Goal: Task Accomplishment & Management: Manage account settings

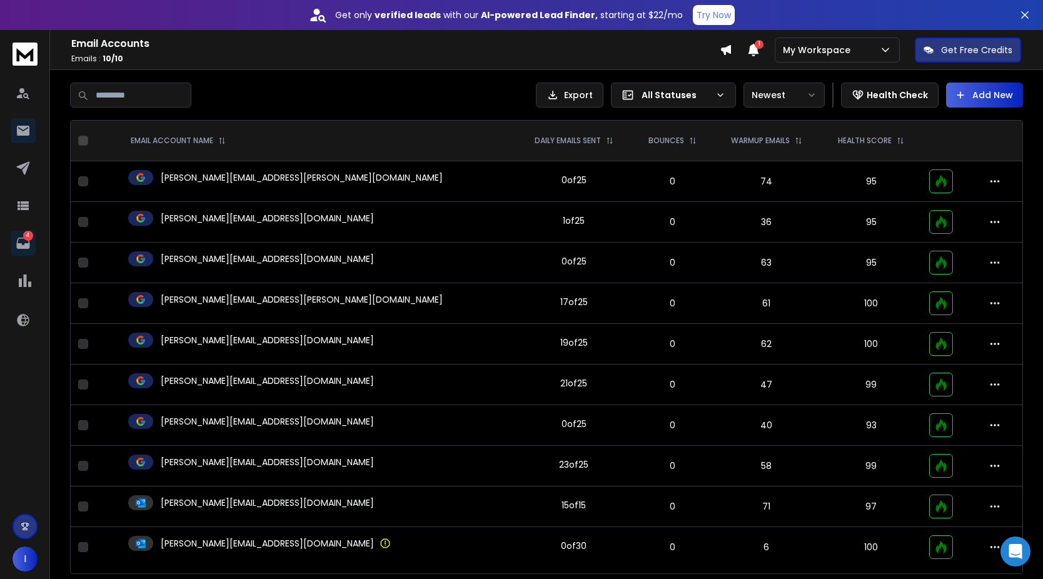
click at [31, 243] on link "4" at bounding box center [23, 243] width 25 height 25
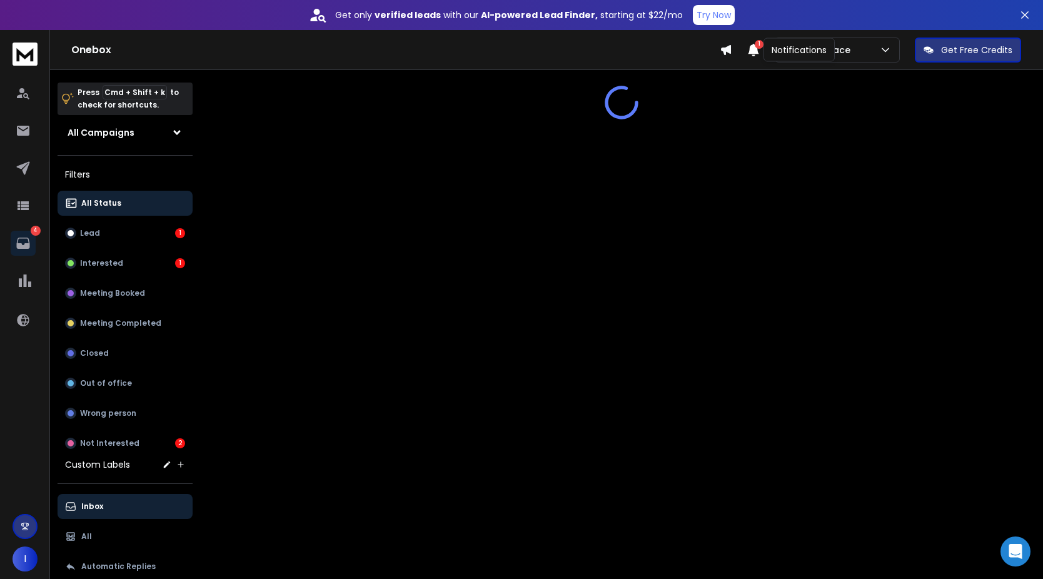
click at [750, 50] on icon at bounding box center [753, 50] width 13 height 13
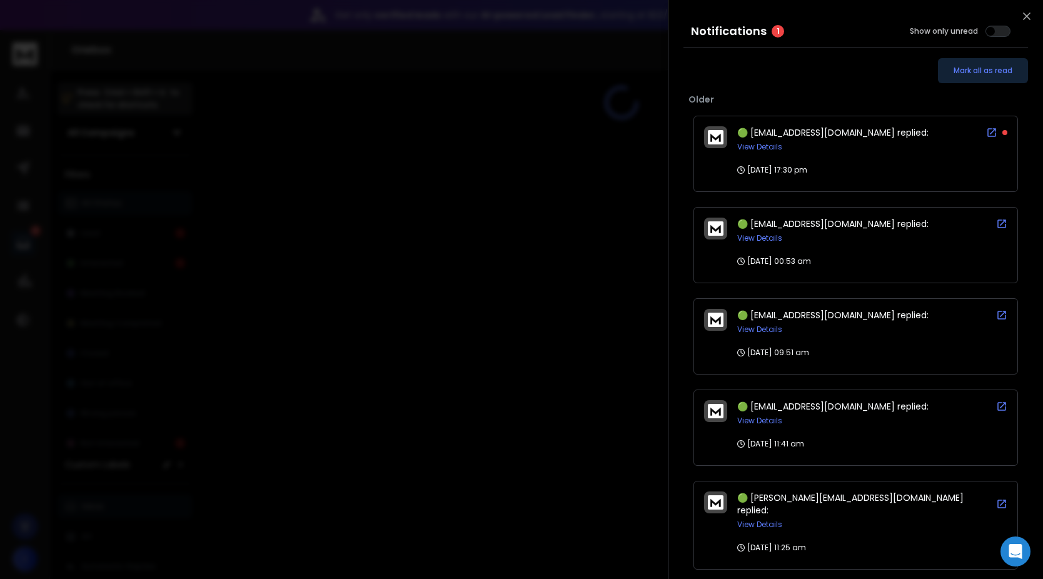
click at [993, 68] on span "Mark all as read" at bounding box center [983, 71] width 59 height 10
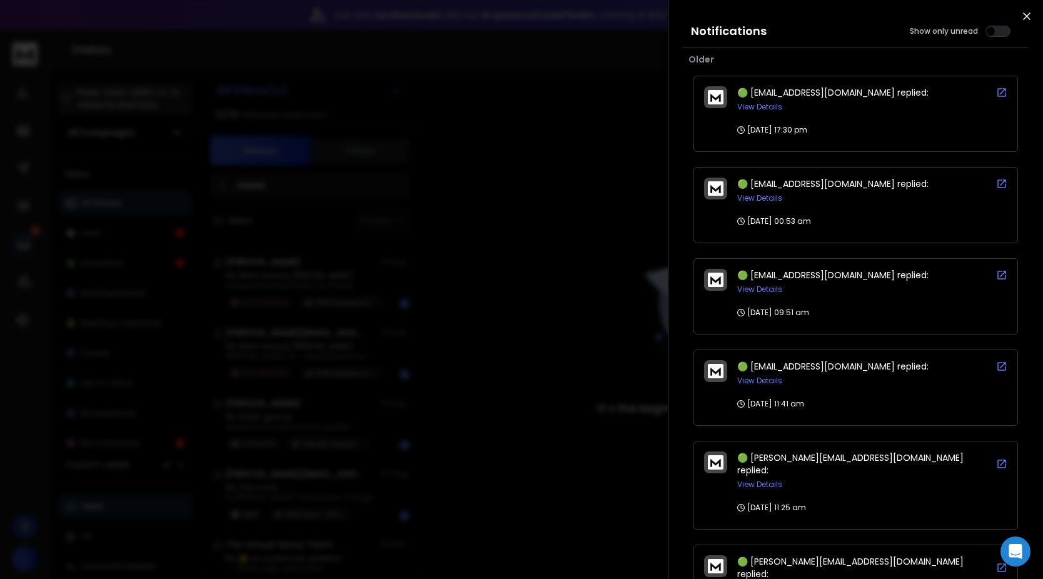
click at [1024, 16] on icon "button" at bounding box center [1027, 16] width 13 height 13
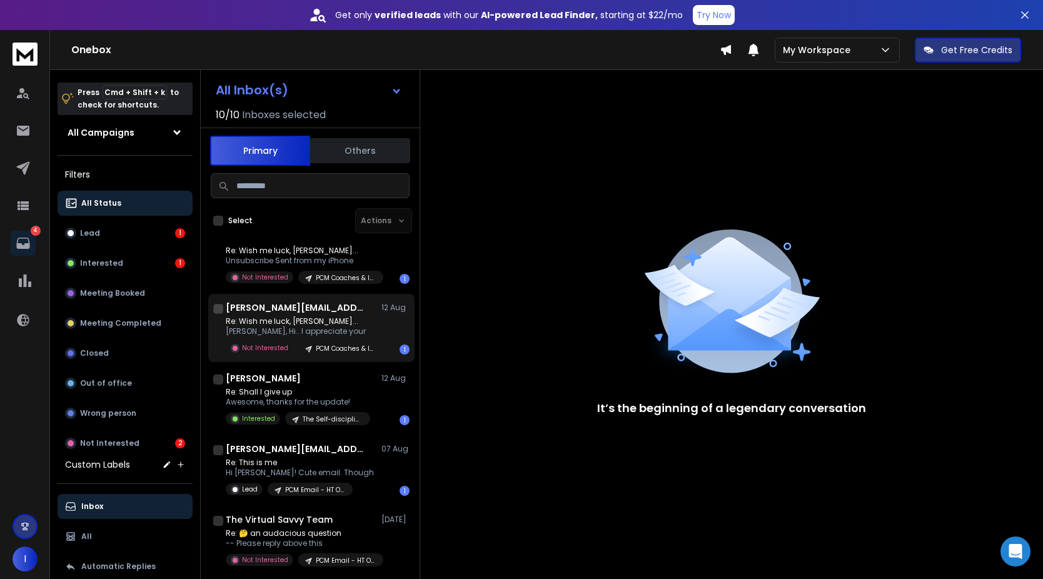
scroll to position [38, 0]
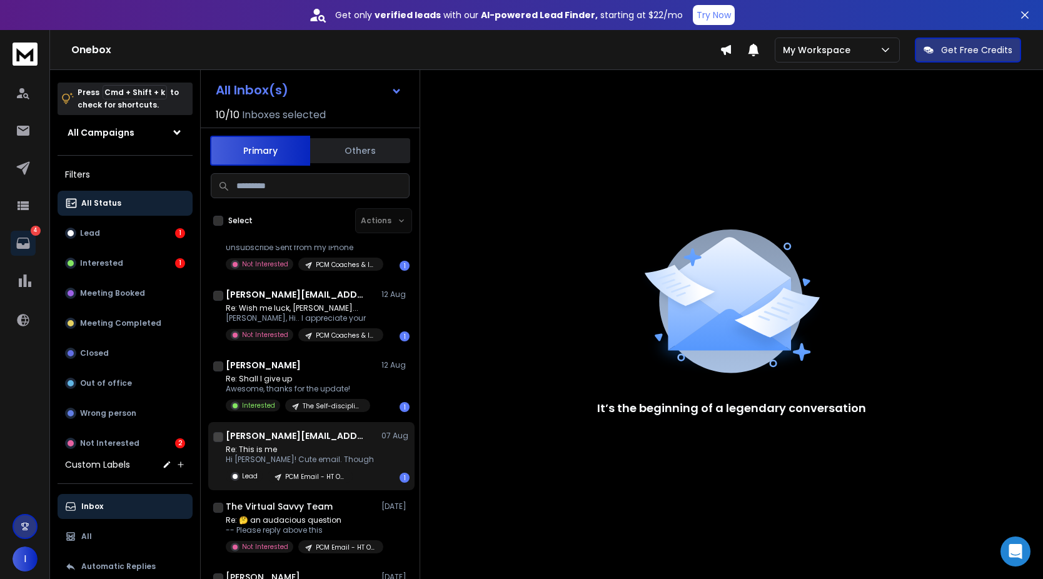
click at [313, 442] on div "ivan@theneurocopywriter.com 07 Aug Re: This is me Hi Ivan! Cute email. Though L…" at bounding box center [318, 456] width 184 height 53
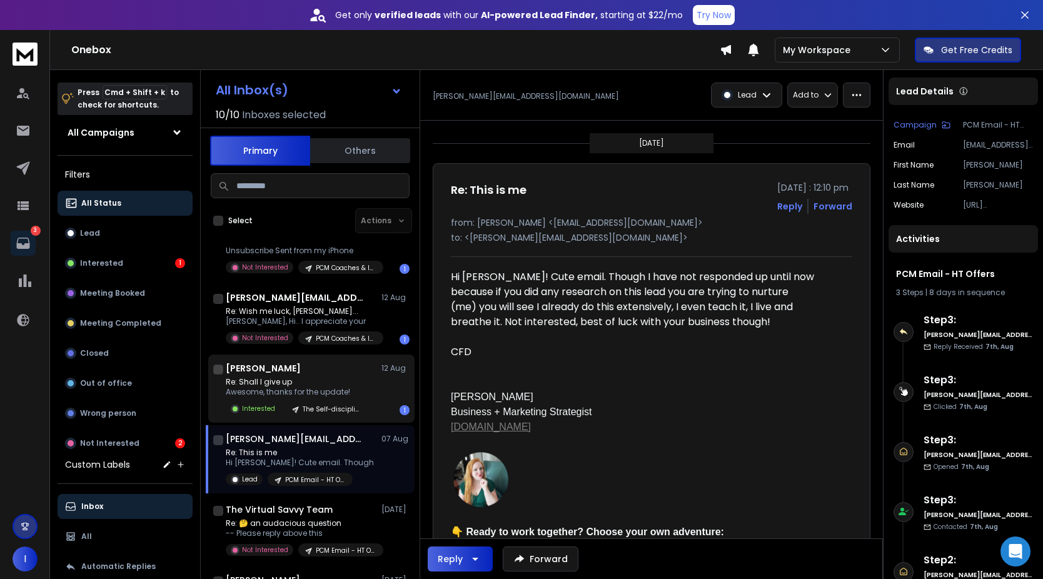
scroll to position [0, 0]
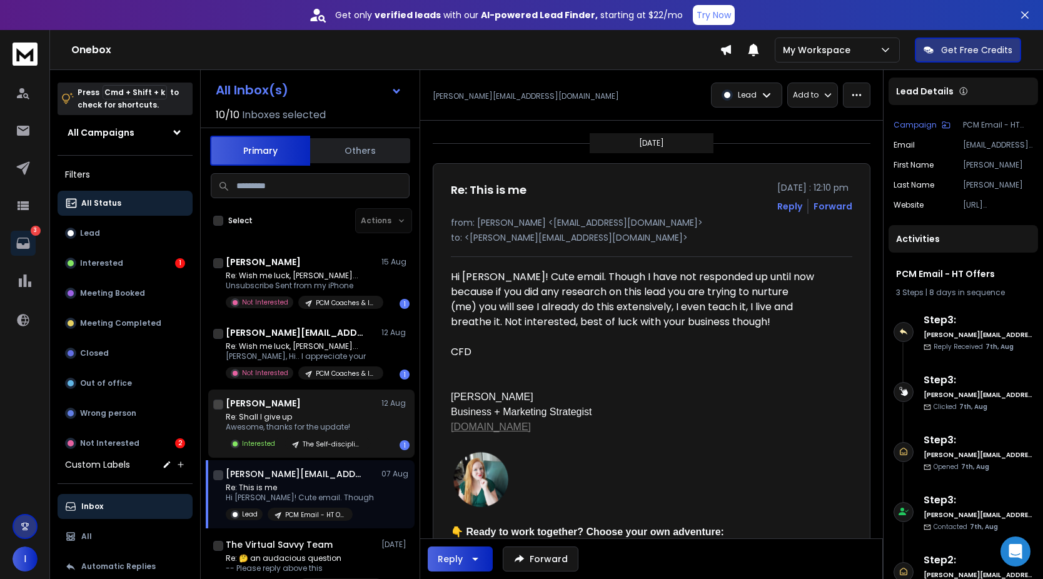
click at [310, 416] on p "Re: Shall I give up" at bounding box center [298, 417] width 144 height 10
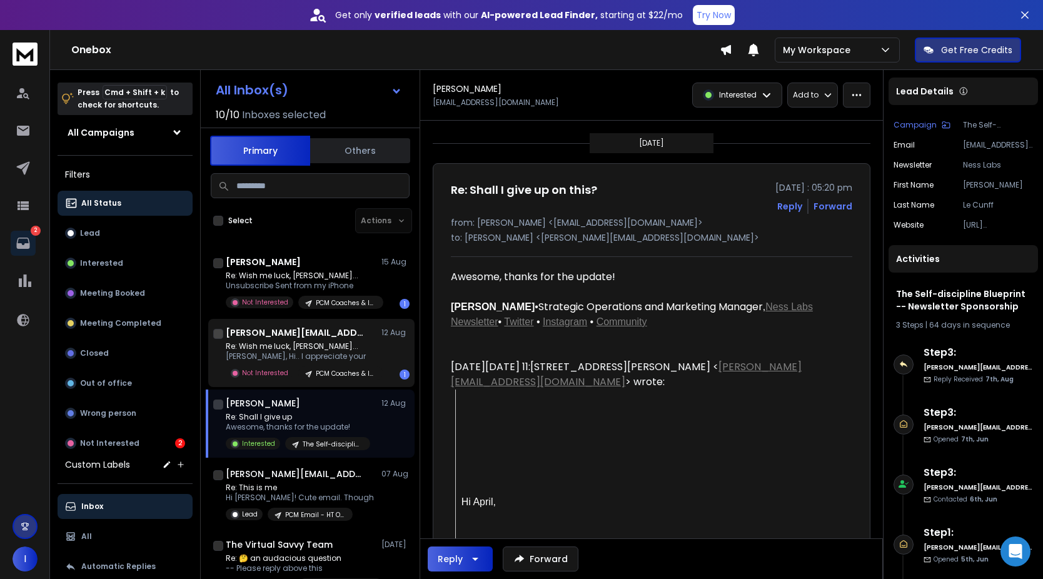
click at [346, 333] on h1 "ivan@theneurocopywriter.com" at bounding box center [295, 332] width 138 height 13
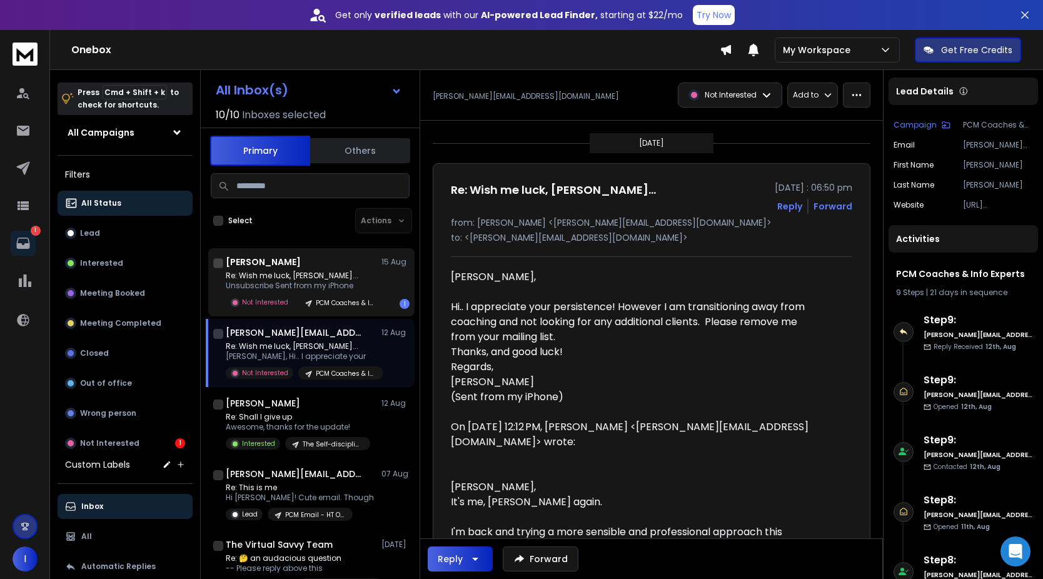
click at [292, 282] on p "Unsubscribe Sent from my iPhone" at bounding box center [301, 286] width 150 height 10
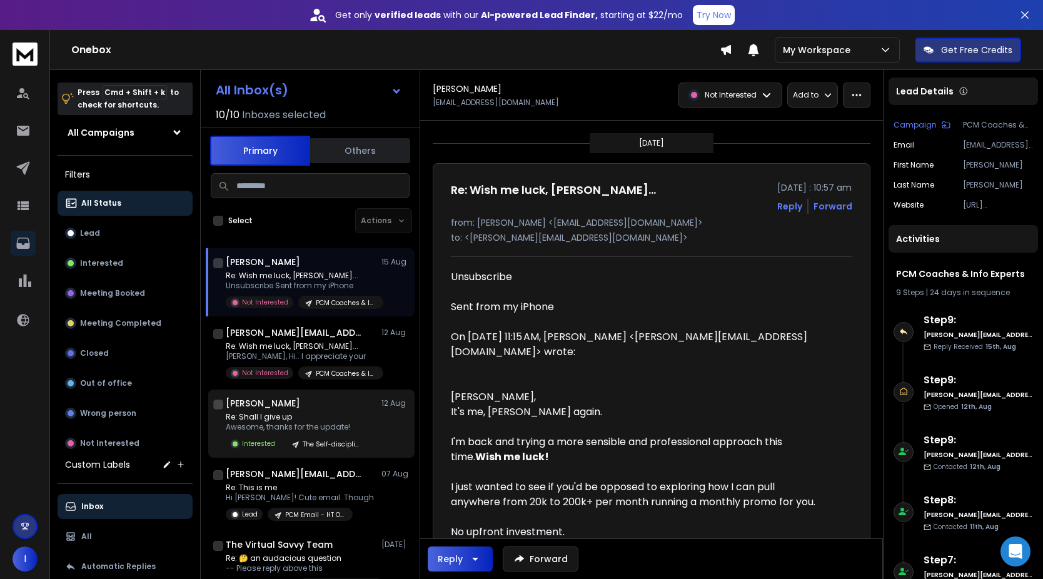
scroll to position [6, 0]
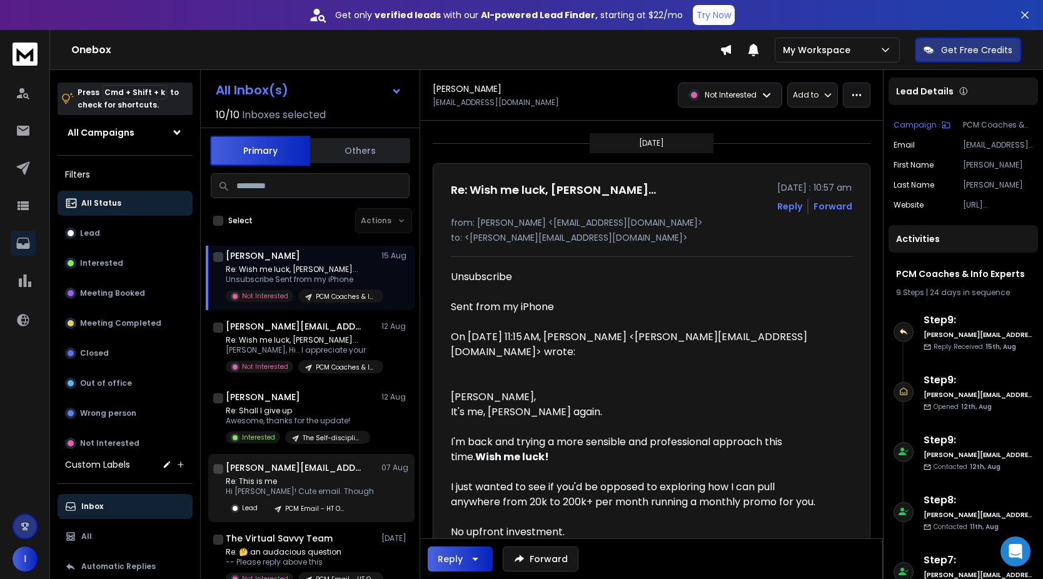
click at [295, 470] on h1 "ivan@theneurocopywriter.com" at bounding box center [295, 467] width 138 height 13
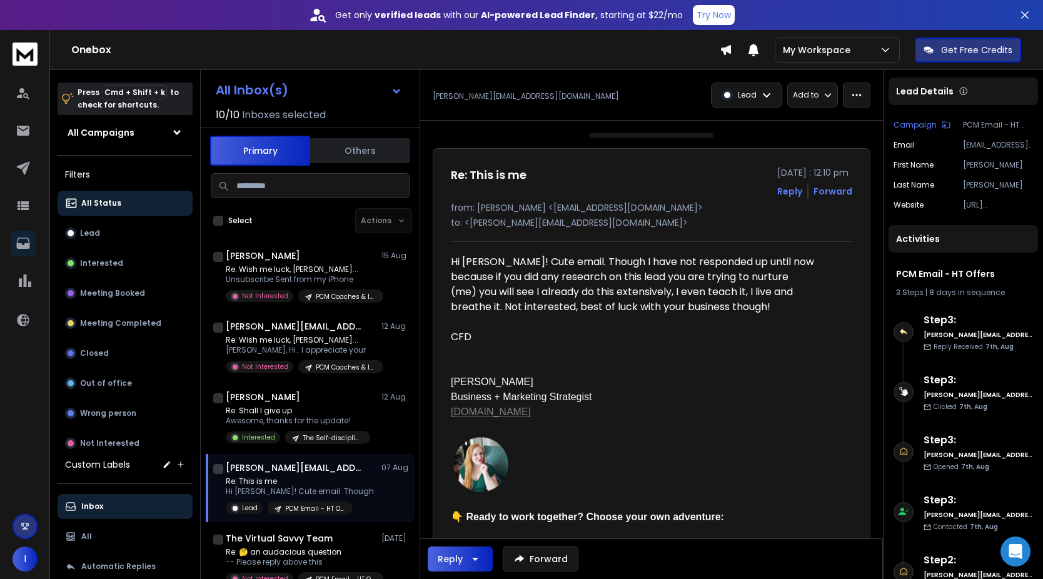
scroll to position [19, 0]
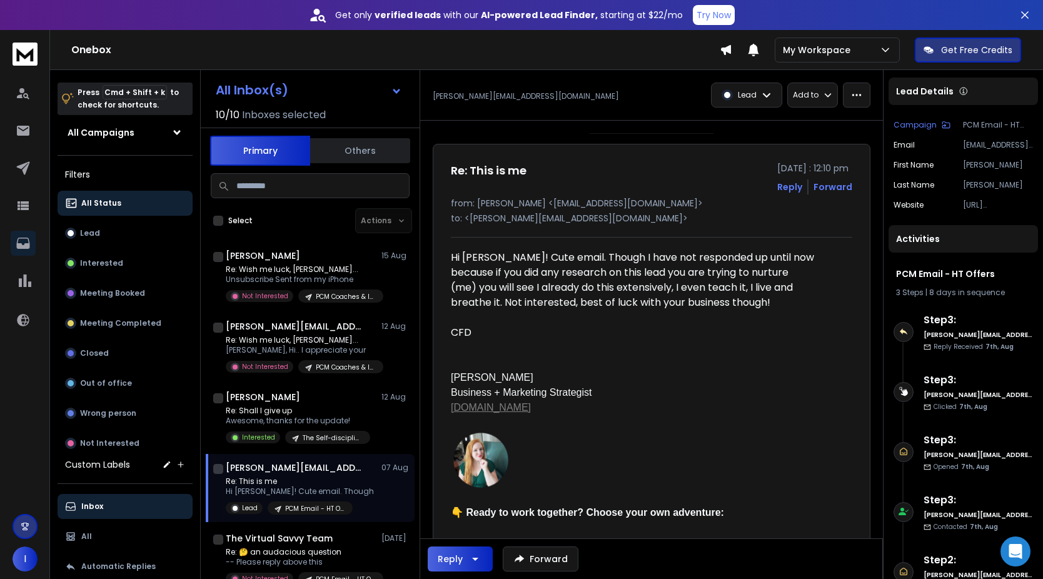
click at [1017, 203] on p "https://courtneyfosterdonahue.com/" at bounding box center [998, 205] width 70 height 10
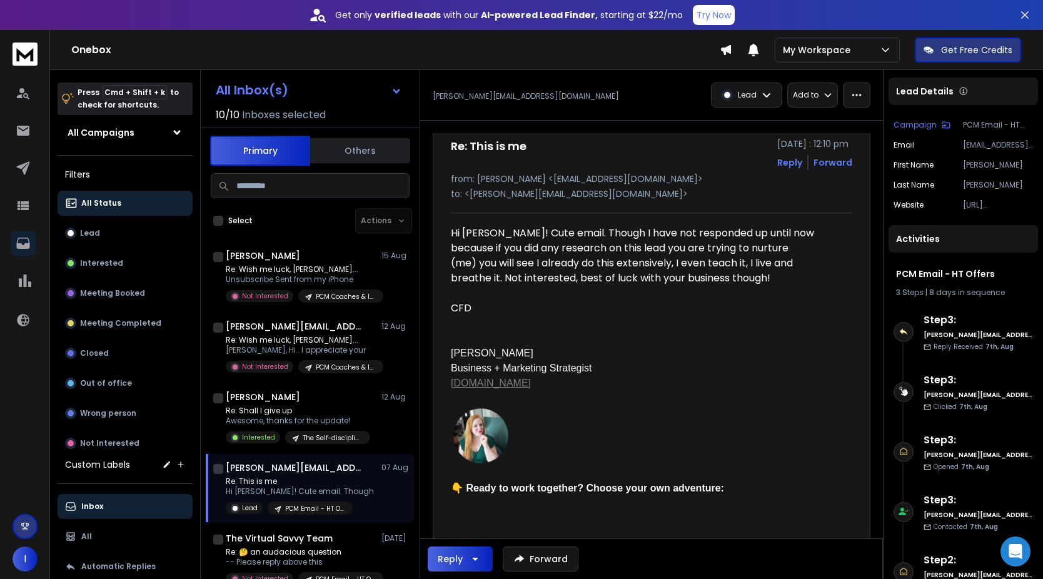
click at [460, 563] on div "Reply" at bounding box center [450, 559] width 25 height 13
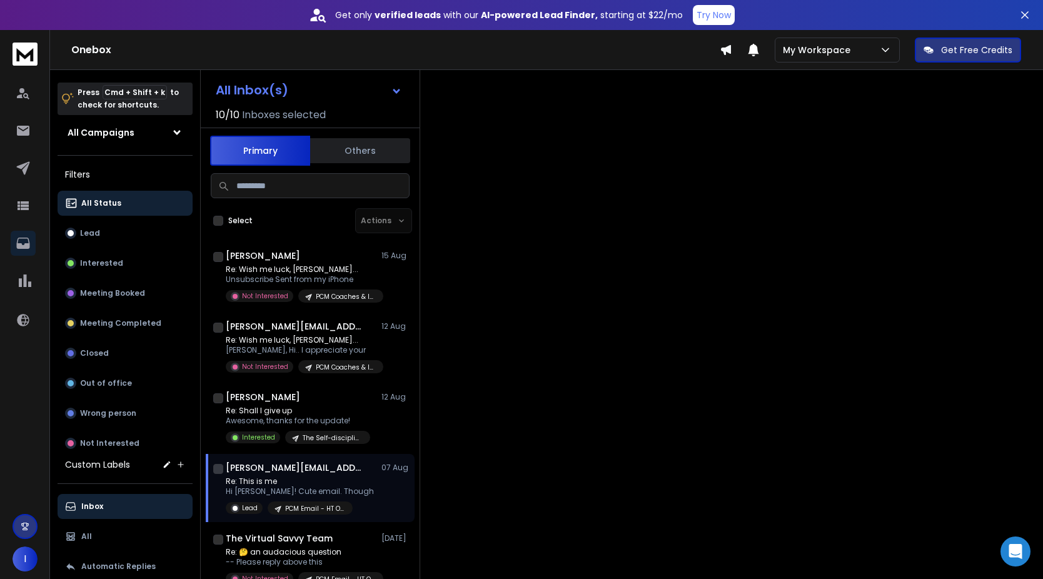
scroll to position [0, 0]
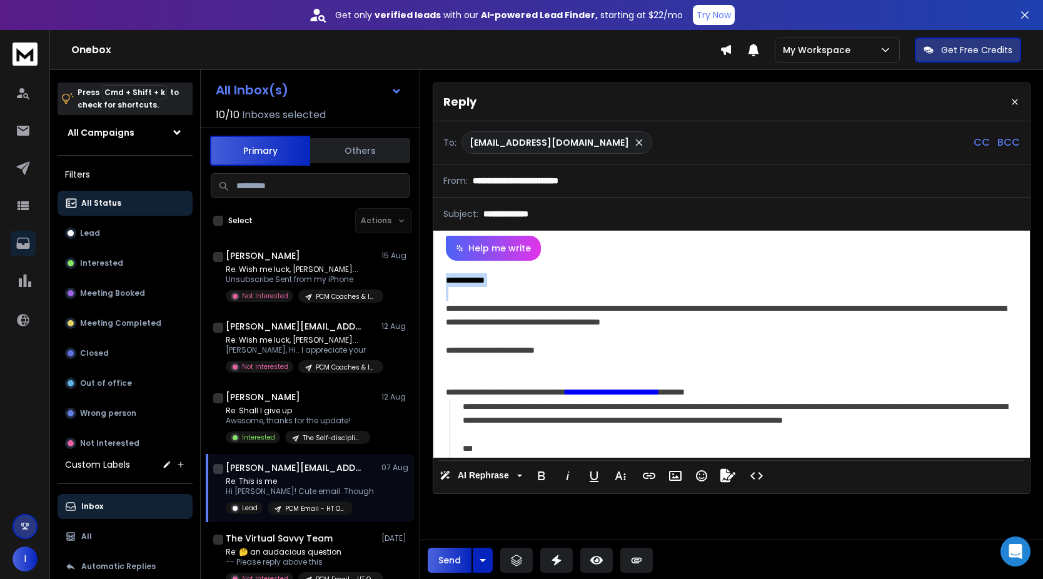
drag, startPoint x: 552, startPoint y: 295, endPoint x: 442, endPoint y: 283, distance: 110.6
click at [442, 283] on div "**********" at bounding box center [731, 359] width 597 height 197
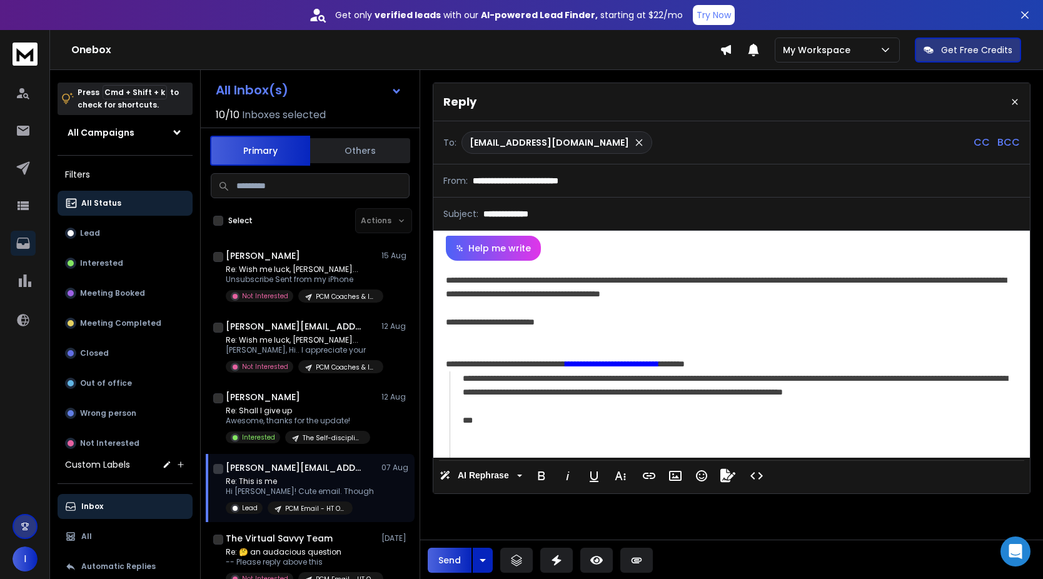
click at [443, 553] on button "Send" at bounding box center [450, 560] width 44 height 25
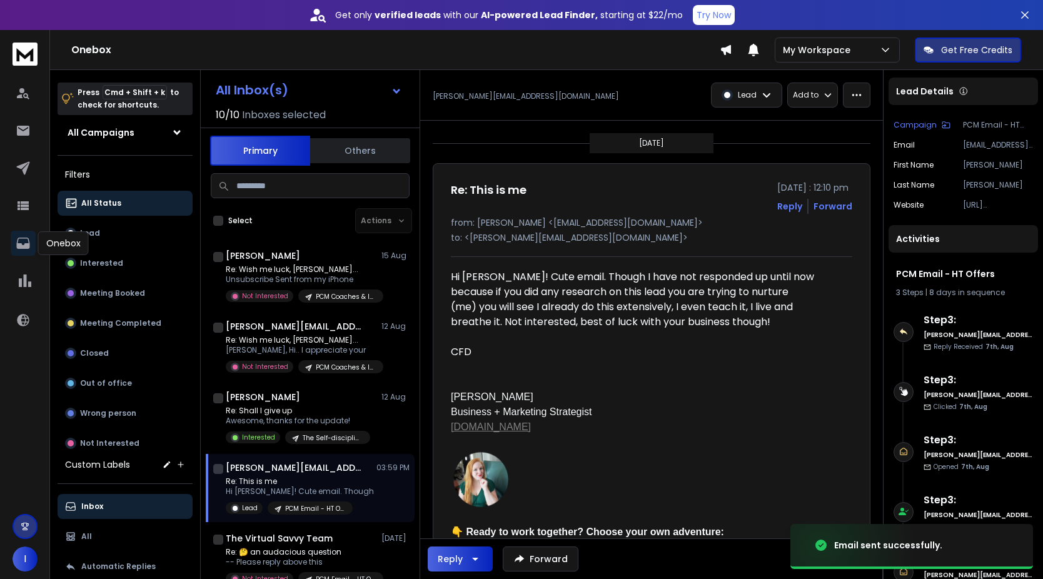
click at [23, 244] on icon at bounding box center [23, 243] width 15 height 15
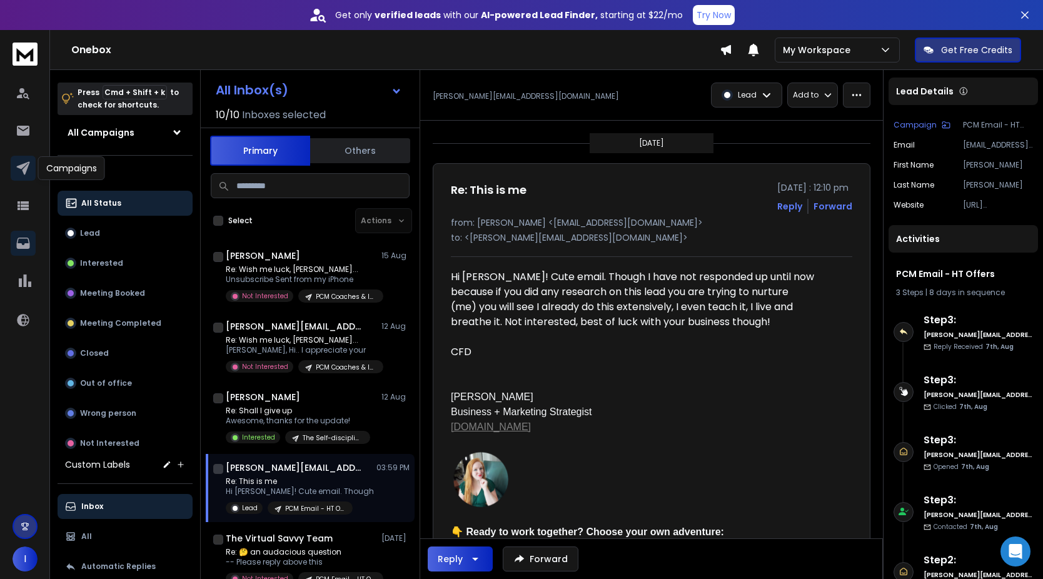
click at [26, 179] on link at bounding box center [23, 168] width 25 height 25
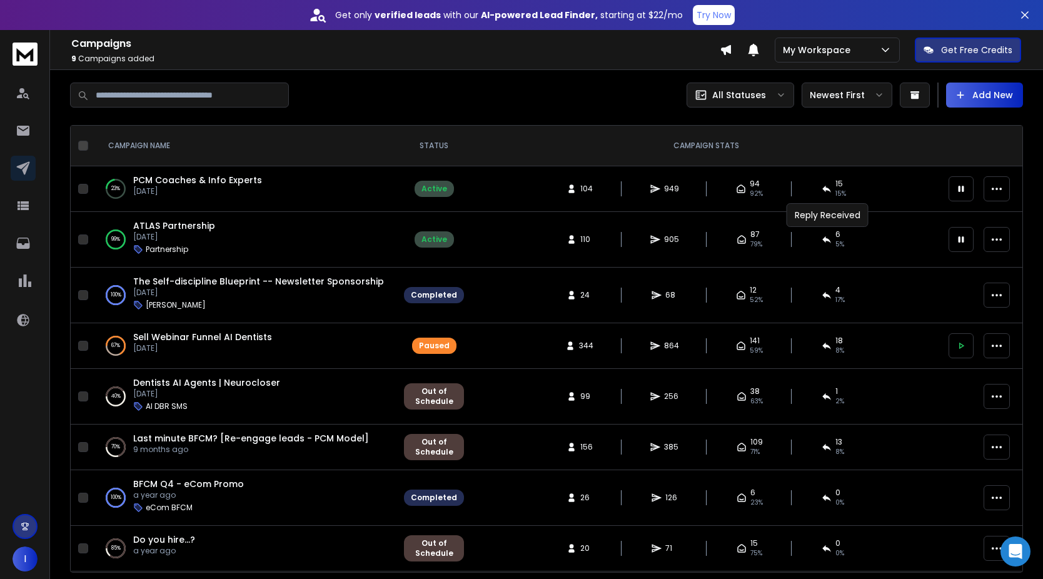
click at [835, 242] on span "5 %" at bounding box center [839, 244] width 9 height 10
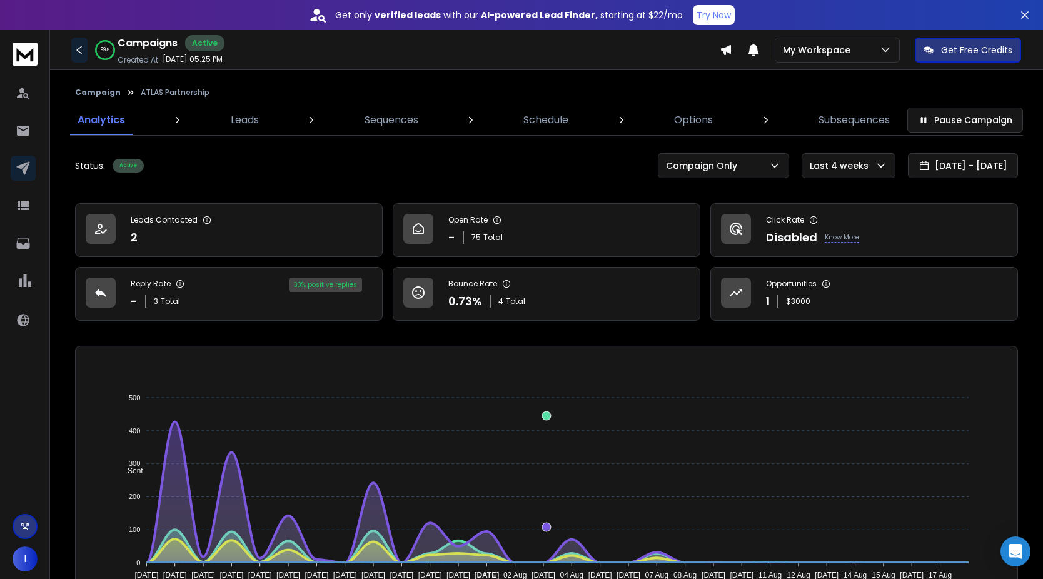
click at [83, 54] on icon at bounding box center [79, 49] width 11 height 11
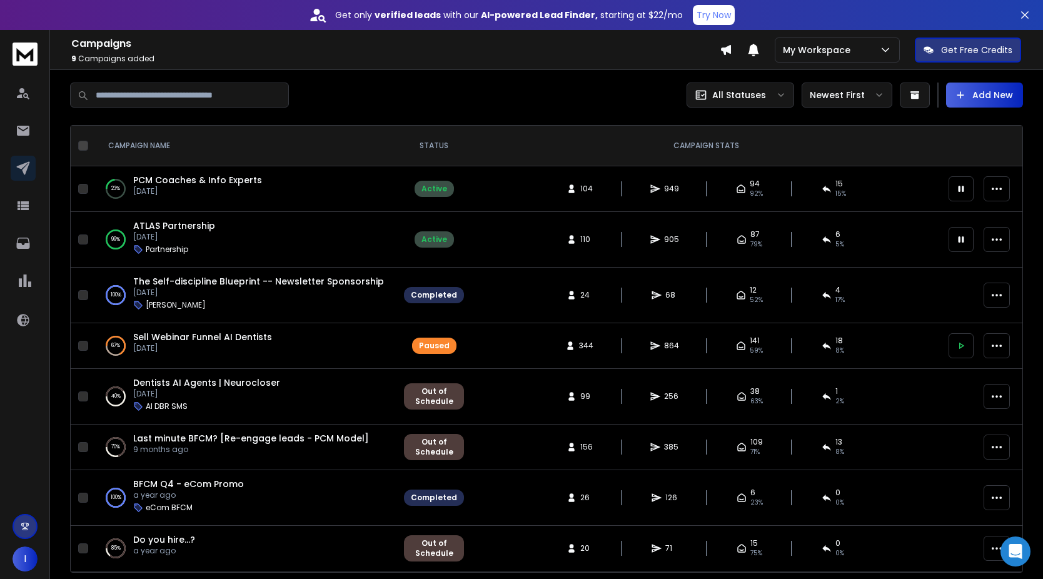
click at [312, 233] on div "99 % ATLAS Partnership 2 months ago Partnership" at bounding box center [245, 239] width 278 height 40
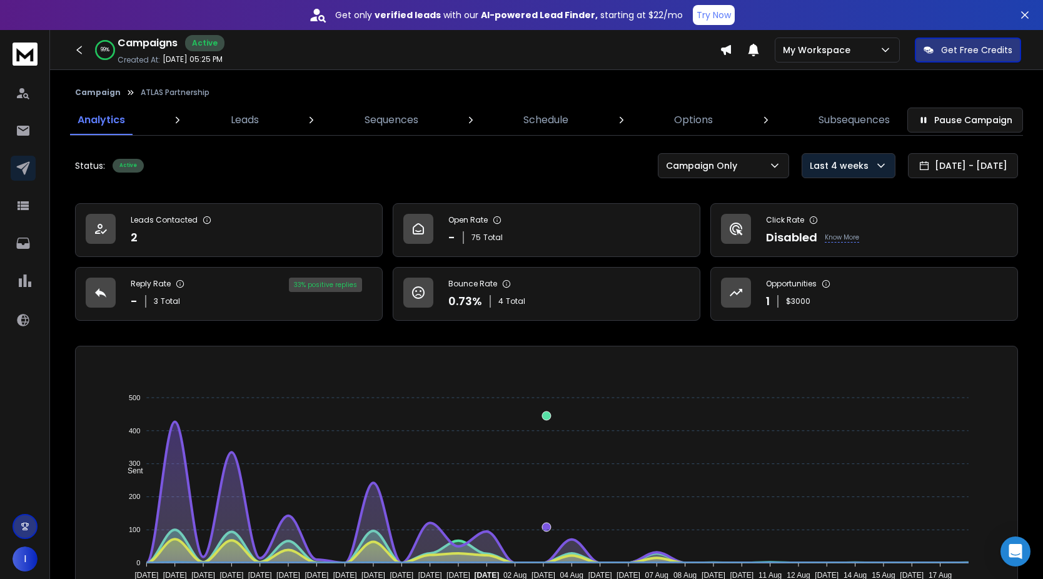
click at [810, 166] on p "Last 4 weeks" at bounding box center [842, 165] width 64 height 13
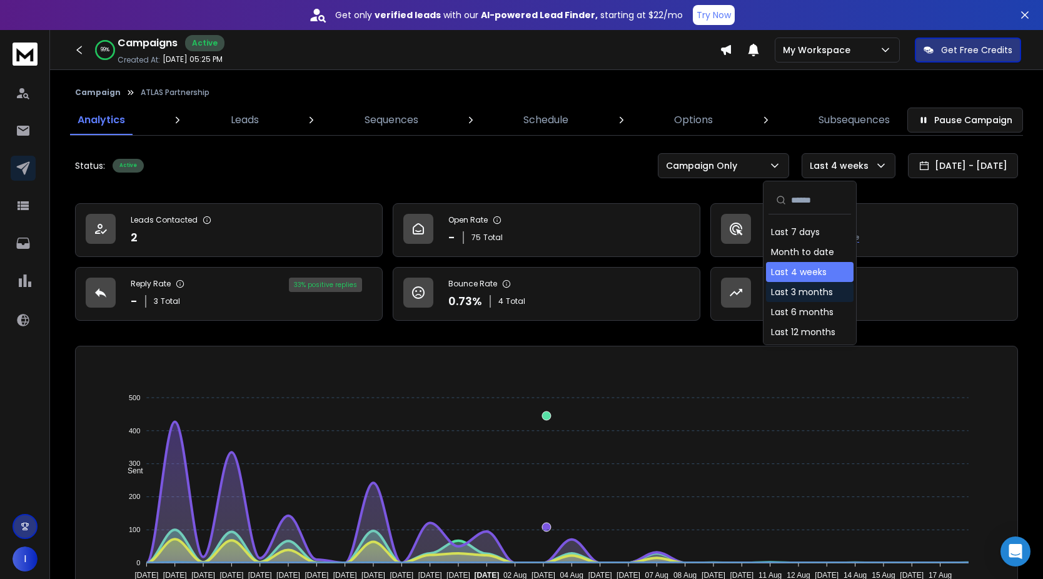
click at [810, 299] on div "Last 3 months" at bounding box center [810, 292] width 88 height 20
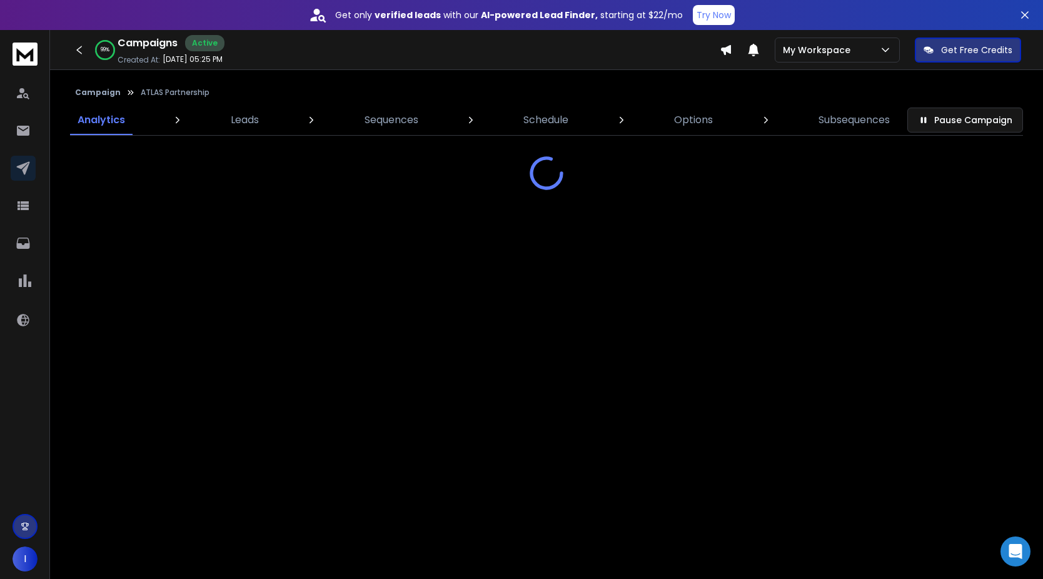
click at [1024, 11] on icon at bounding box center [1024, 14] width 11 height 11
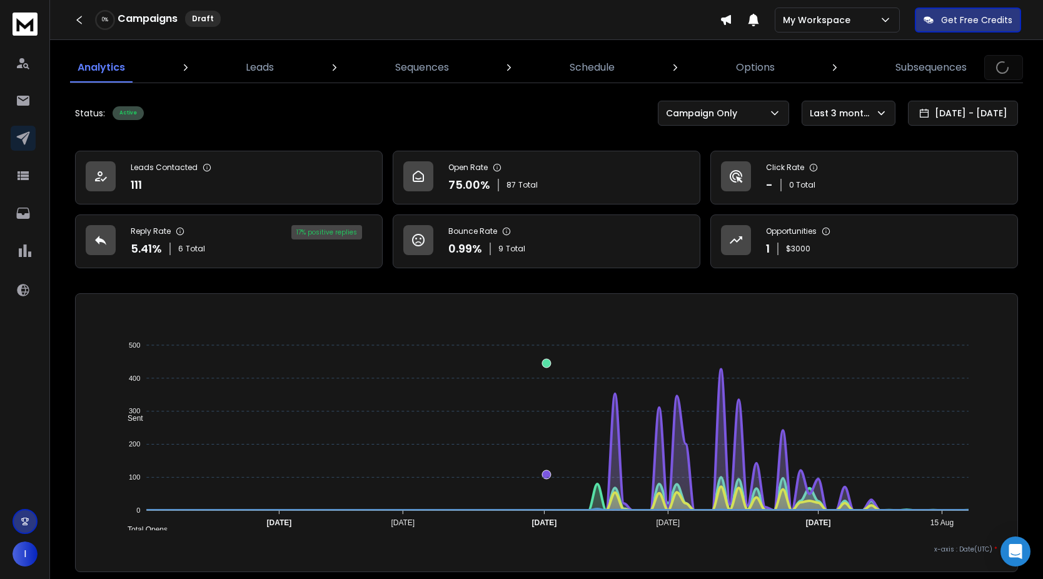
click at [767, 254] on p "1" at bounding box center [768, 249] width 4 height 18
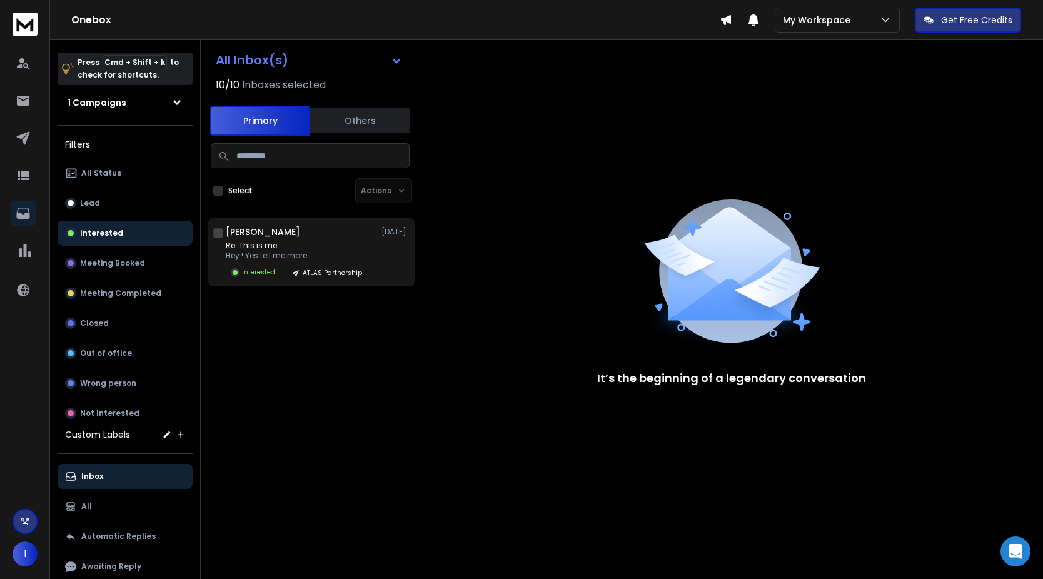
click at [312, 260] on p "Hey ! Yes tell me more" at bounding box center [298, 256] width 144 height 10
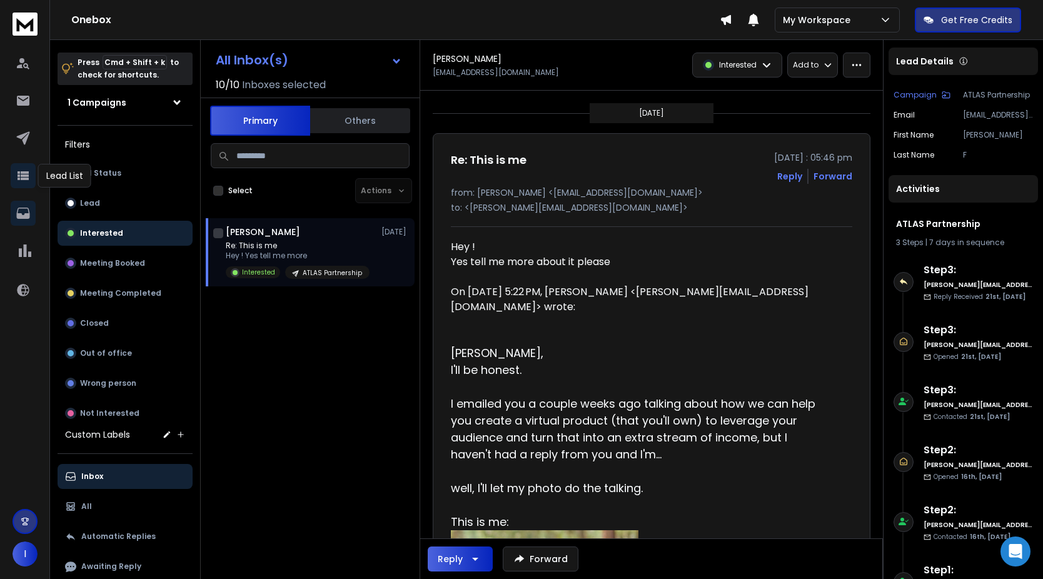
click at [21, 170] on icon at bounding box center [23, 175] width 15 height 15
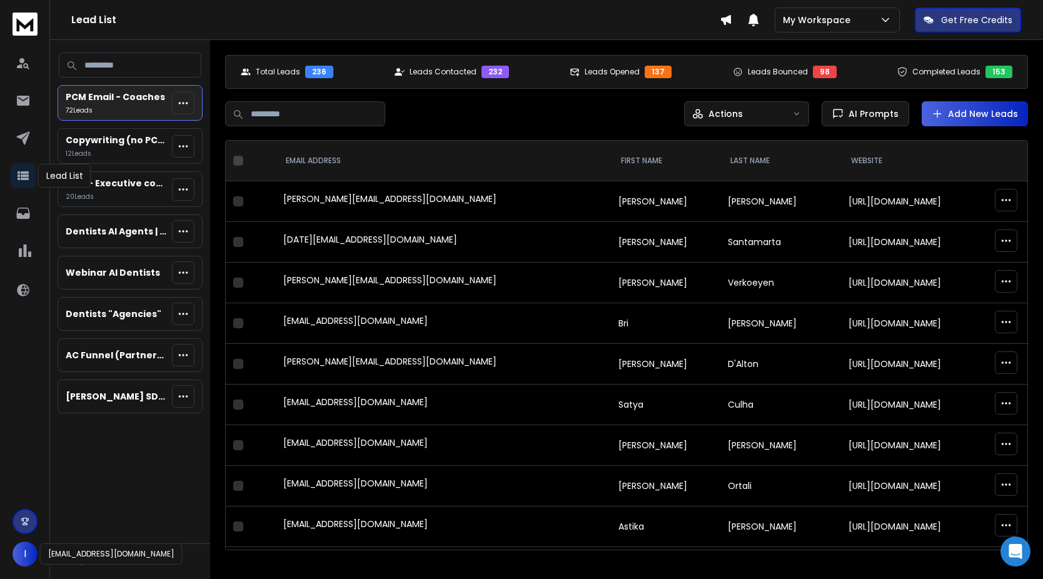
click at [34, 548] on span "I" at bounding box center [25, 554] width 25 height 25
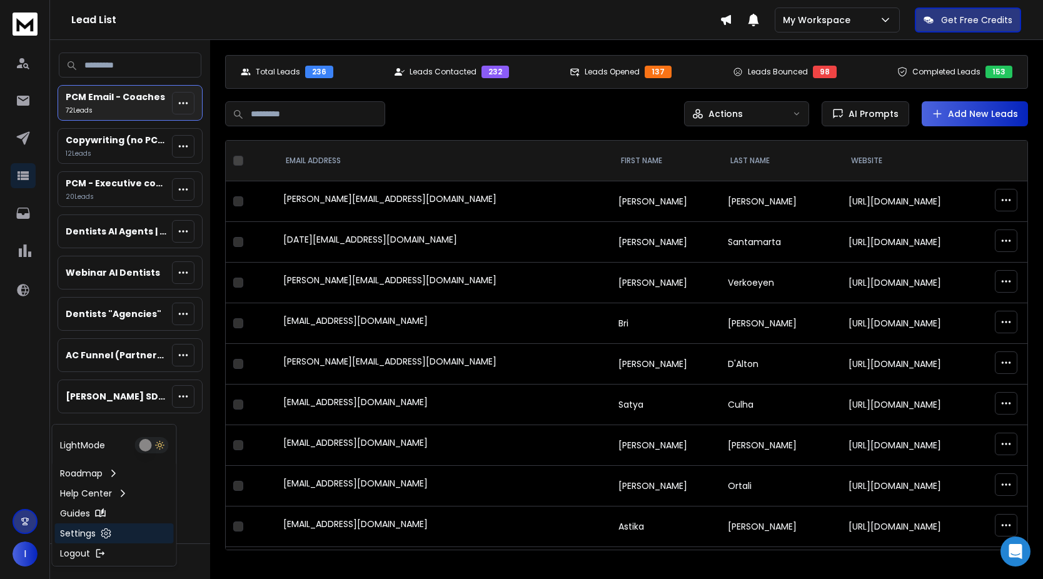
click at [103, 538] on icon at bounding box center [106, 533] width 11 height 11
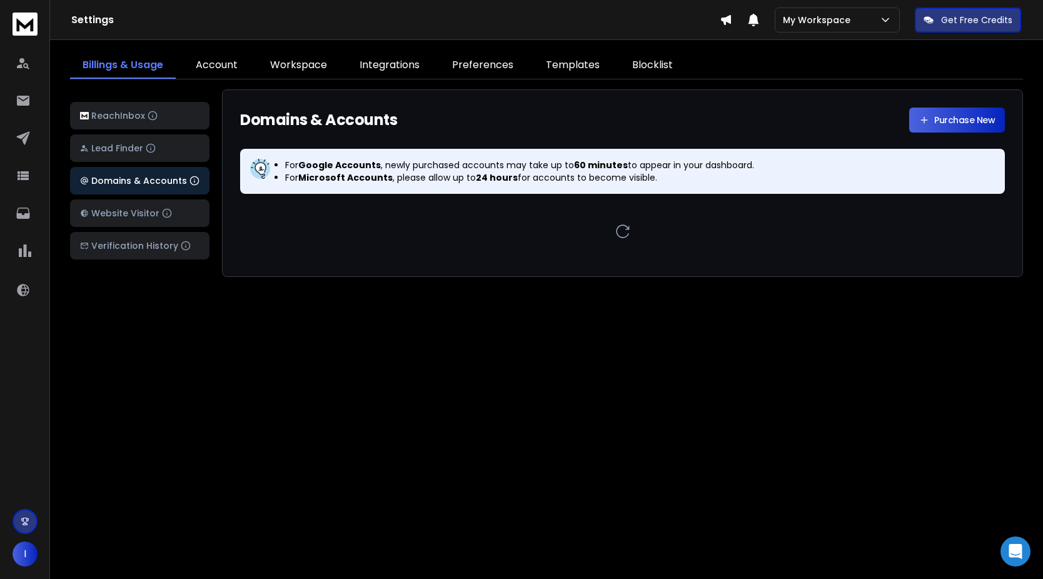
click at [151, 184] on button "Domains & Accounts" at bounding box center [139, 181] width 139 height 28
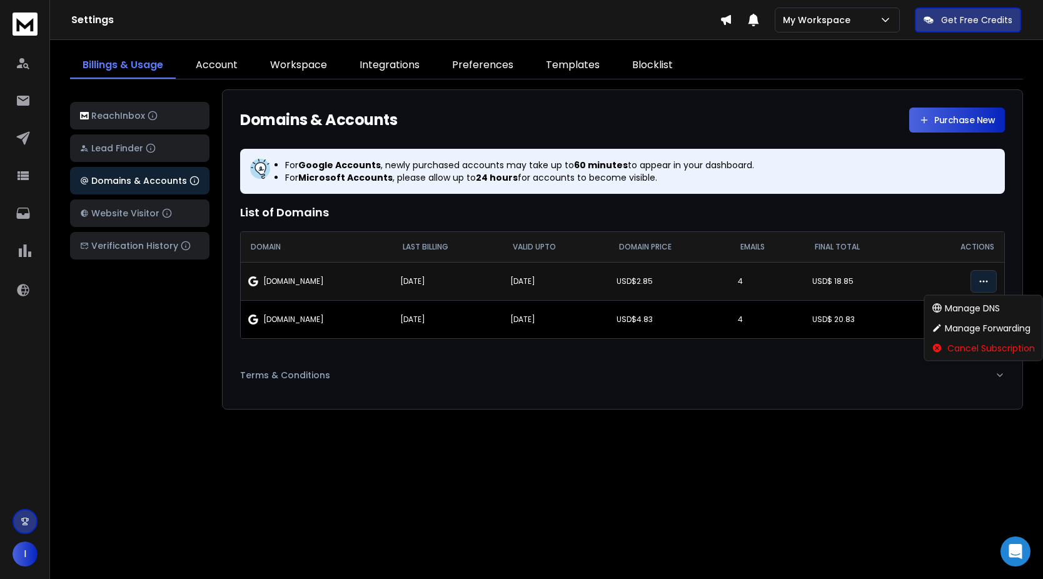
click at [986, 280] on icon "button" at bounding box center [984, 281] width 10 height 10
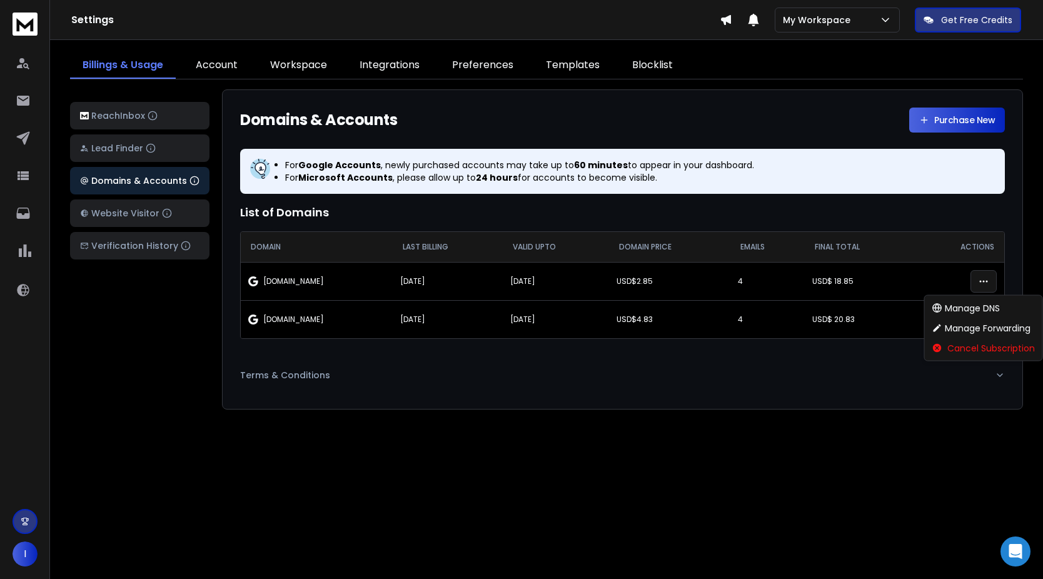
click at [1017, 268] on div "Domains & Accounts Purchase New For Google Accounts , newly purchased accounts …" at bounding box center [622, 249] width 801 height 320
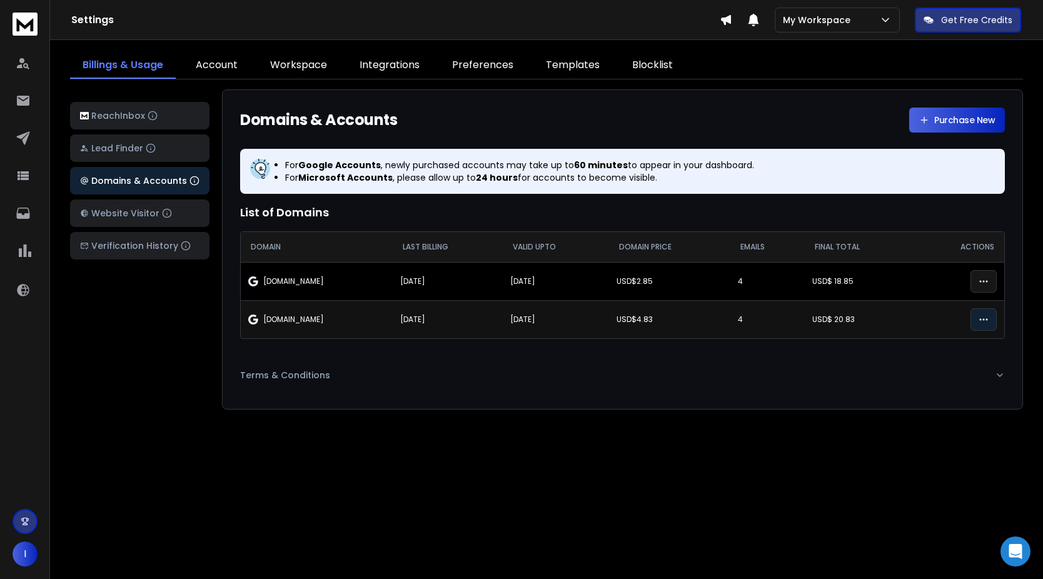
click at [987, 323] on icon "button" at bounding box center [984, 320] width 10 height 10
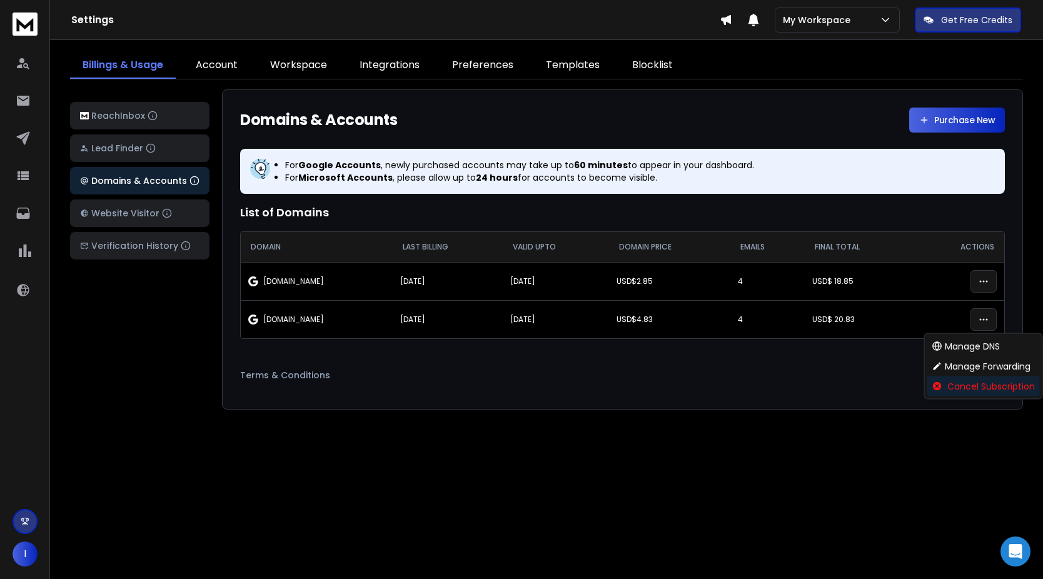
click at [961, 385] on p "Cancel Subscription" at bounding box center [983, 386] width 103 height 13
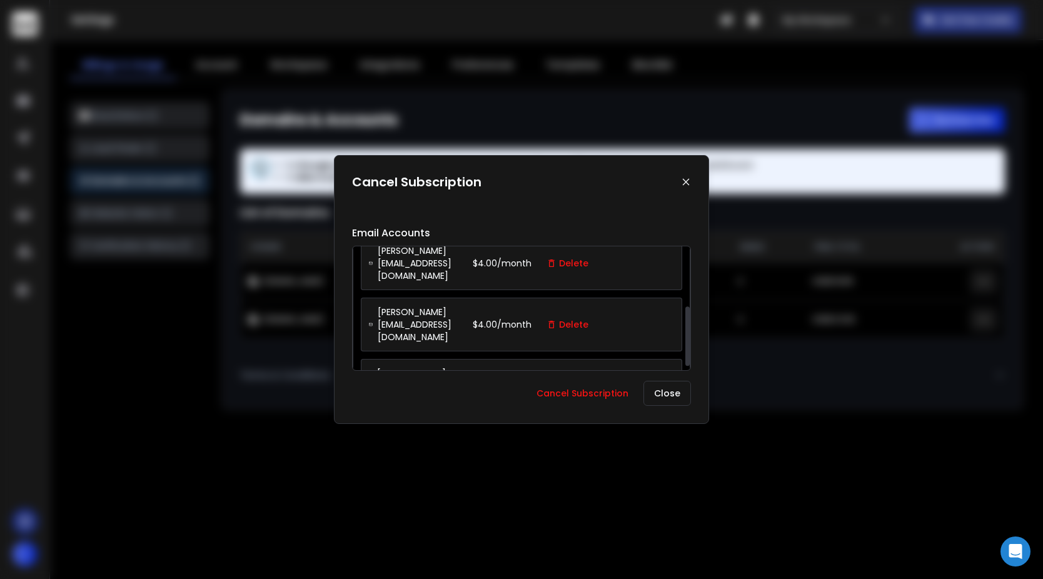
scroll to position [133, 0]
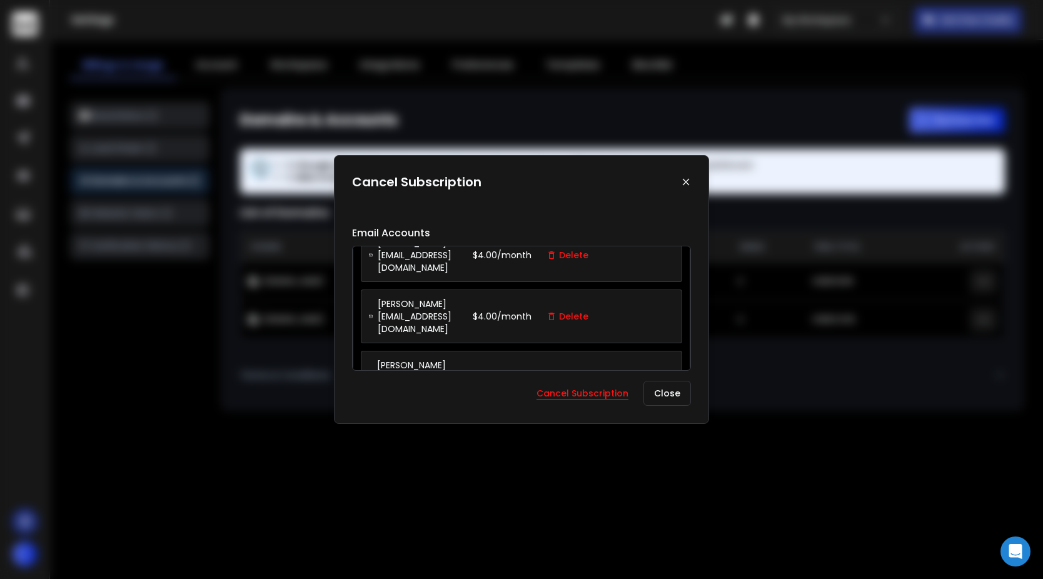
click at [599, 389] on button "Cancel Subscription" at bounding box center [583, 393] width 112 height 25
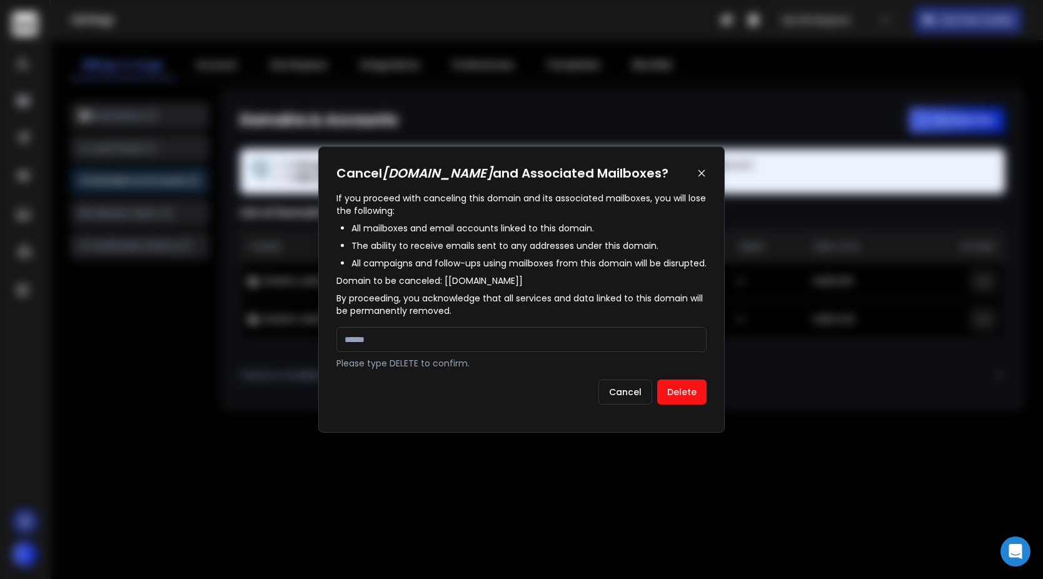
click at [623, 345] on input at bounding box center [521, 339] width 370 height 25
type input "******"
click at [681, 396] on button "Delete" at bounding box center [681, 392] width 49 height 25
